Goal: Task Accomplishment & Management: Use online tool/utility

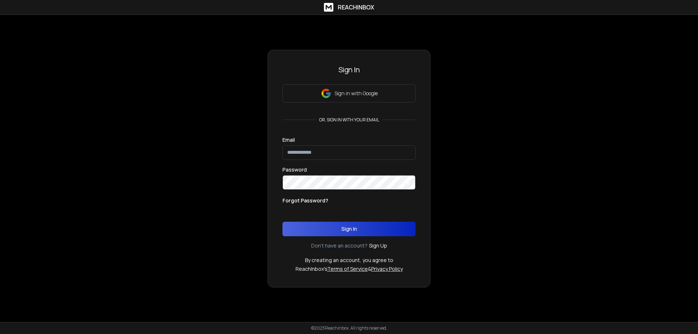
click at [320, 91] on button "Sign in with Google" at bounding box center [349, 93] width 133 height 18
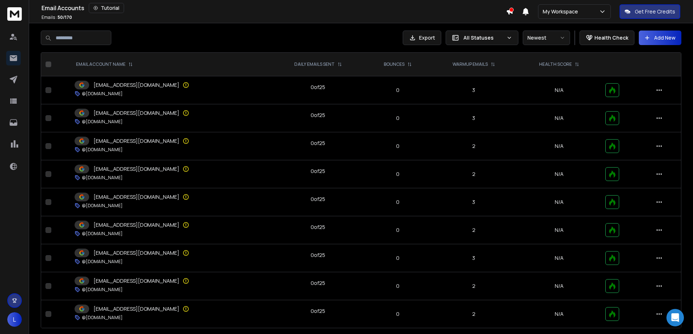
click at [498, 40] on p "All Statuses" at bounding box center [483, 37] width 40 height 7
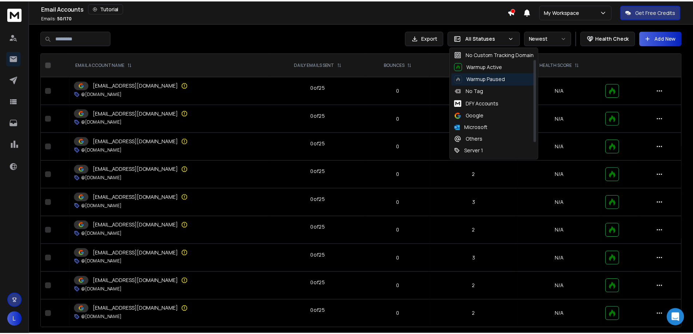
scroll to position [33, 0]
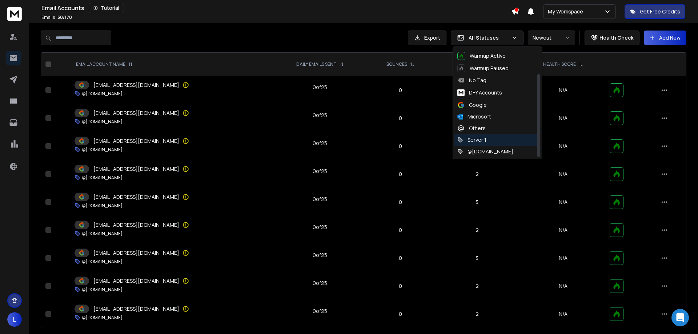
click at [477, 138] on div "Server 1" at bounding box center [472, 139] width 29 height 7
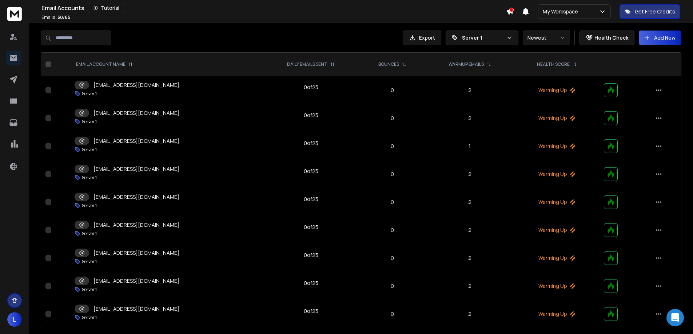
click at [280, 162] on td "0 of 25" at bounding box center [311, 169] width 98 height 19
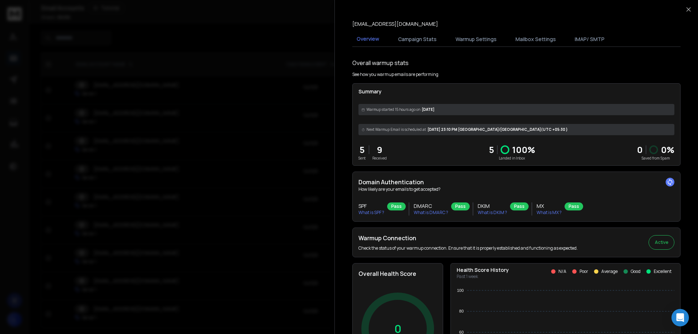
click at [280, 162] on div at bounding box center [349, 167] width 698 height 334
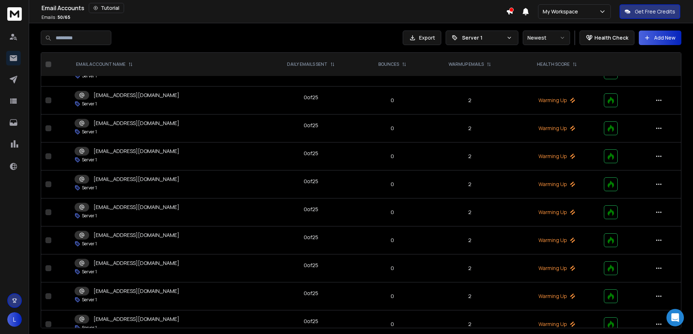
scroll to position [327, 0]
click at [272, 215] on td "0 of 25" at bounding box center [311, 206] width 98 height 19
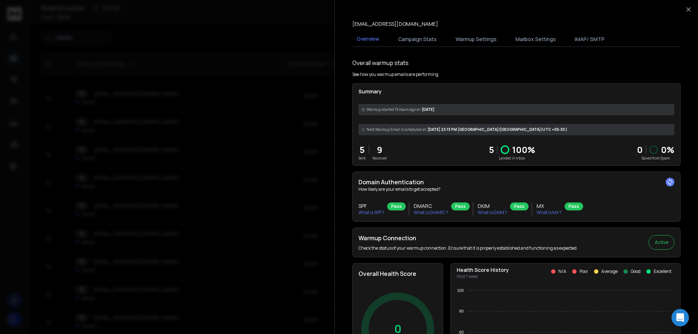
click at [272, 215] on div at bounding box center [349, 167] width 698 height 334
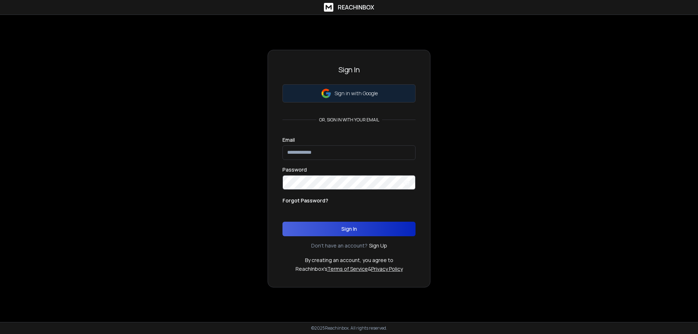
click at [377, 91] on p "Sign in with Google" at bounding box center [356, 93] width 43 height 7
click at [368, 90] on p "Sign in with Google" at bounding box center [356, 93] width 43 height 7
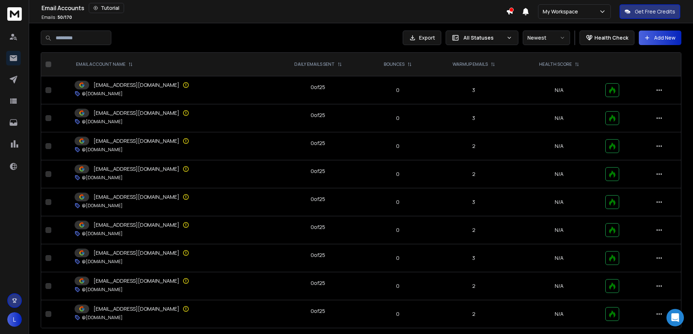
click at [468, 32] on div "All Statuses" at bounding box center [482, 38] width 73 height 15
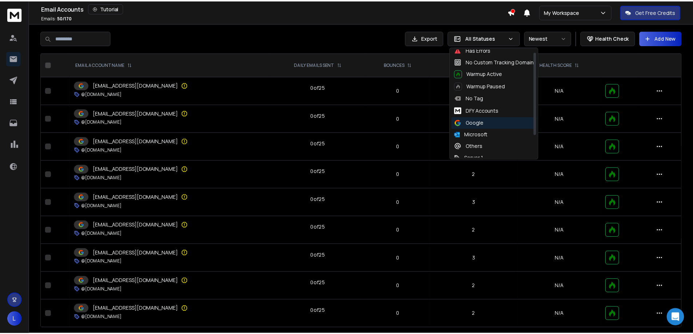
scroll to position [33, 0]
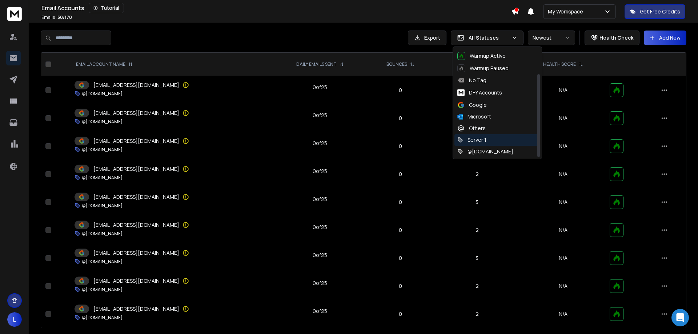
click at [482, 140] on div "Server 1" at bounding box center [472, 139] width 29 height 7
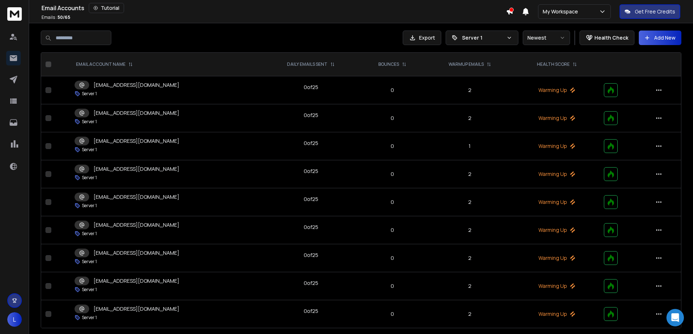
click at [344, 117] on td "0 of 25" at bounding box center [311, 113] width 98 height 19
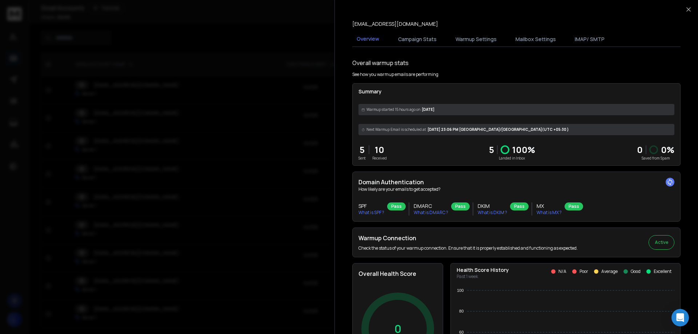
click at [186, 168] on div at bounding box center [349, 167] width 698 height 334
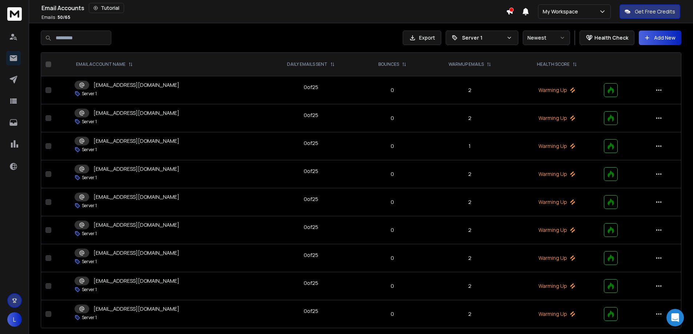
click at [436, 151] on td "1" at bounding box center [469, 146] width 89 height 28
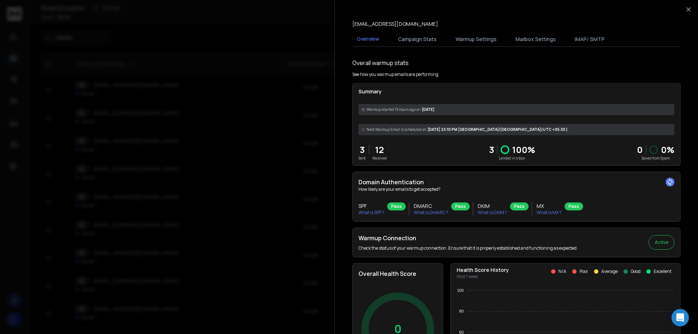
click at [221, 135] on div at bounding box center [349, 167] width 698 height 334
